Goal: Task Accomplishment & Management: Use online tool/utility

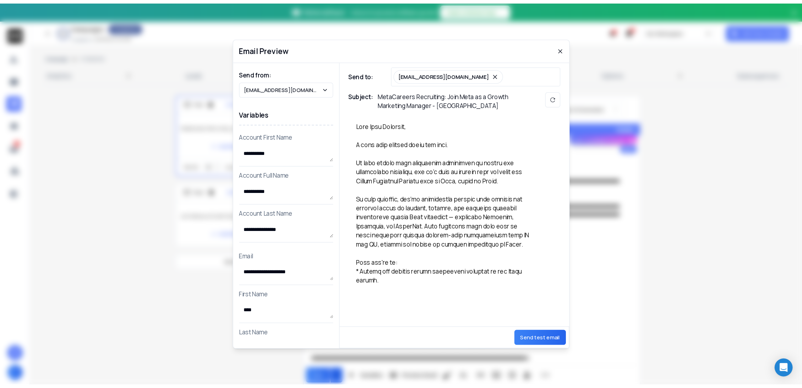
scroll to position [11, 0]
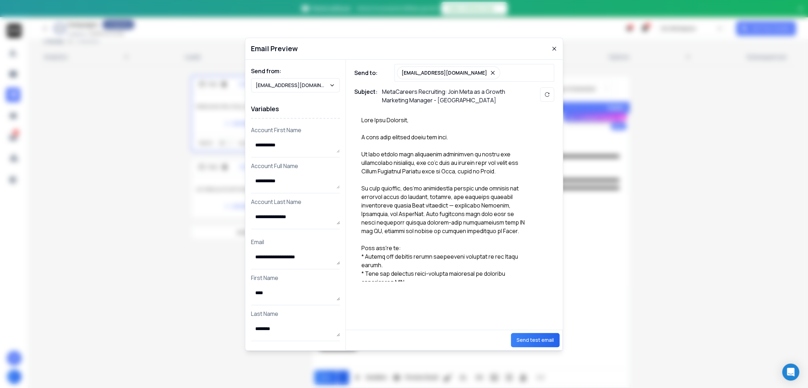
click at [248, 87] on div "**********" at bounding box center [295, 205] width 100 height 276
click at [147, 127] on div "**********" at bounding box center [404, 194] width 808 height 327
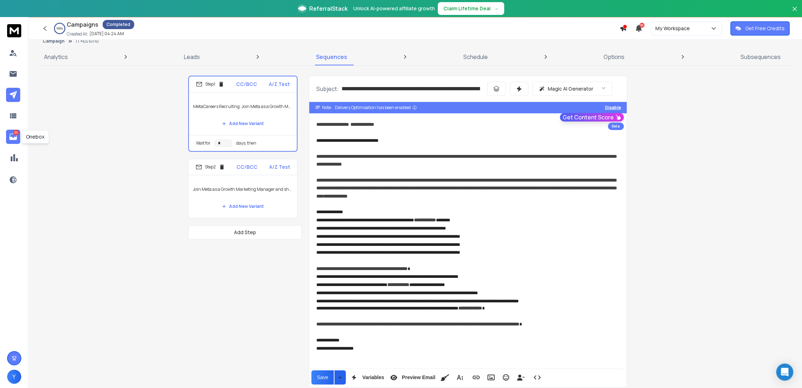
click at [12, 134] on icon at bounding box center [12, 137] width 7 height 6
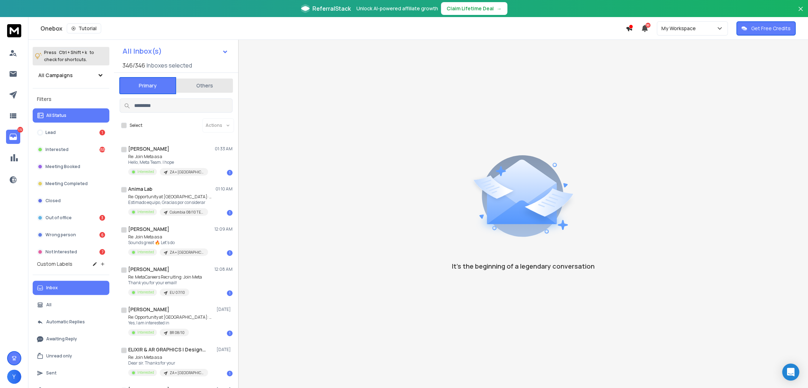
click at [194, 76] on div "All Inbox(s) 346 / 346 Inboxes selected Primary Others Select Actions [PERSON_N…" at bounding box center [176, 234] width 124 height 388
click at [201, 78] on button "Others" at bounding box center [204, 86] width 57 height 16
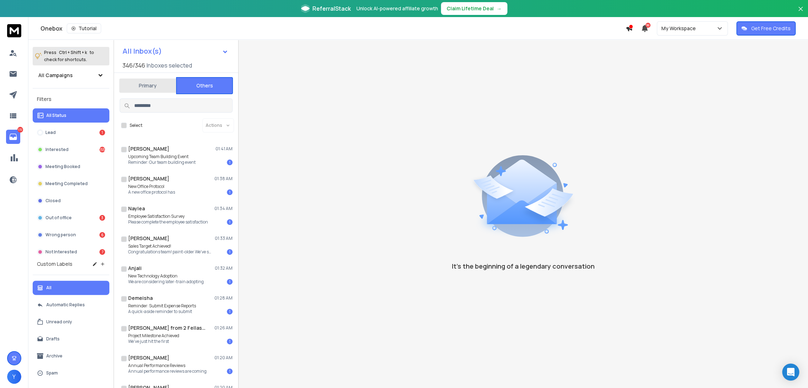
click at [177, 104] on input at bounding box center [176, 105] width 113 height 14
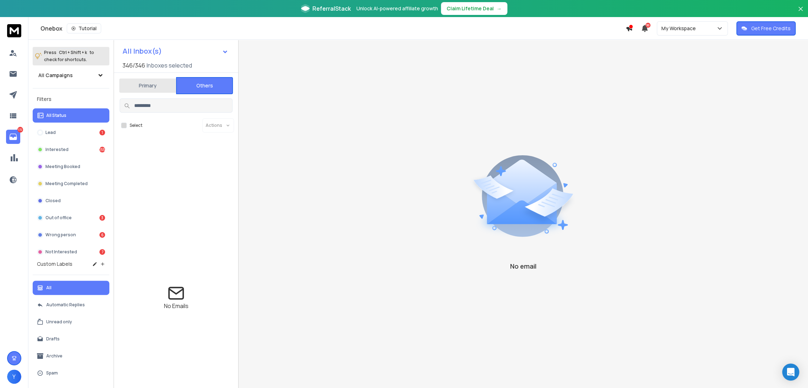
click at [165, 105] on input at bounding box center [176, 105] width 113 height 14
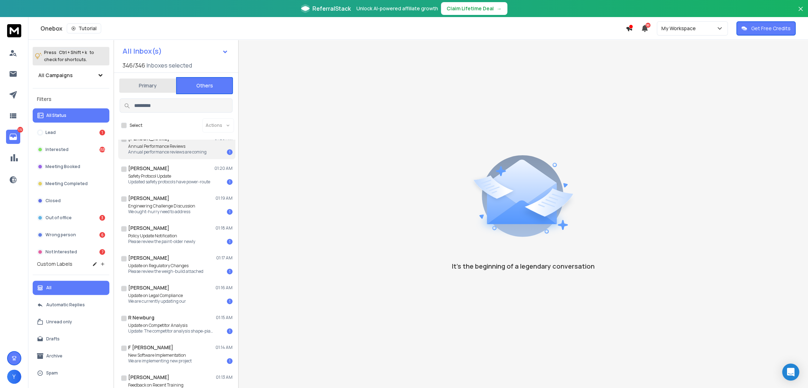
scroll to position [355, 0]
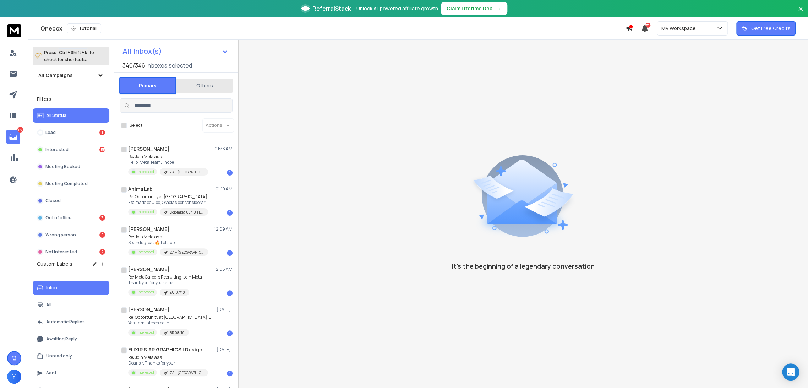
click at [209, 90] on button "Others" at bounding box center [204, 86] width 57 height 16
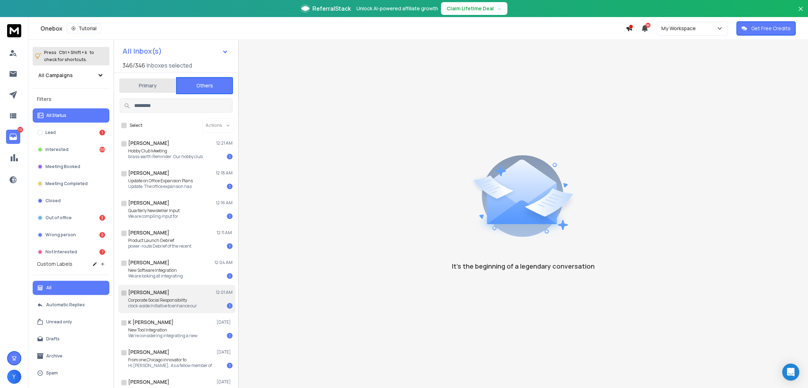
scroll to position [1287, 0]
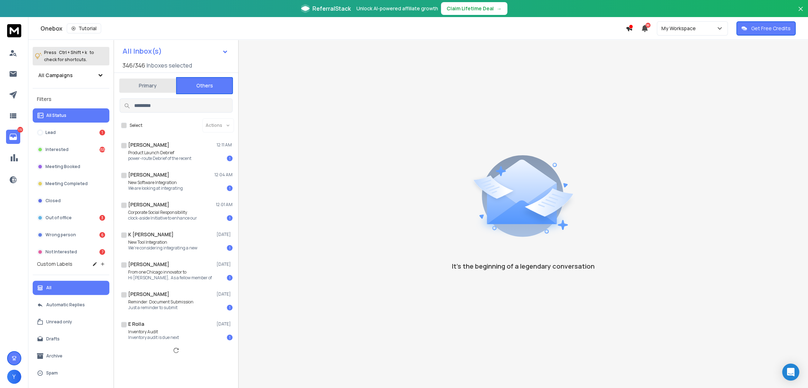
click at [178, 108] on input at bounding box center [176, 105] width 113 height 14
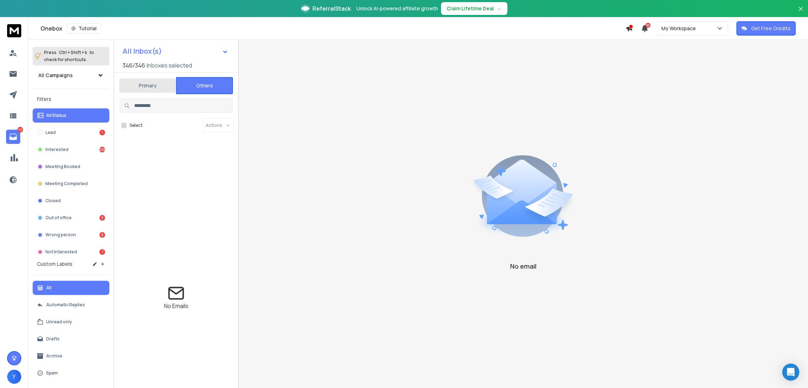
click at [182, 105] on input at bounding box center [176, 105] width 113 height 14
type input "*"
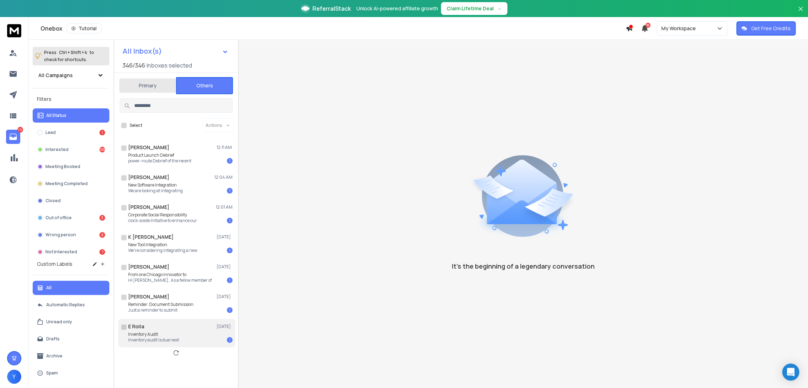
scroll to position [1287, 0]
